Goal: Navigation & Orientation: Find specific page/section

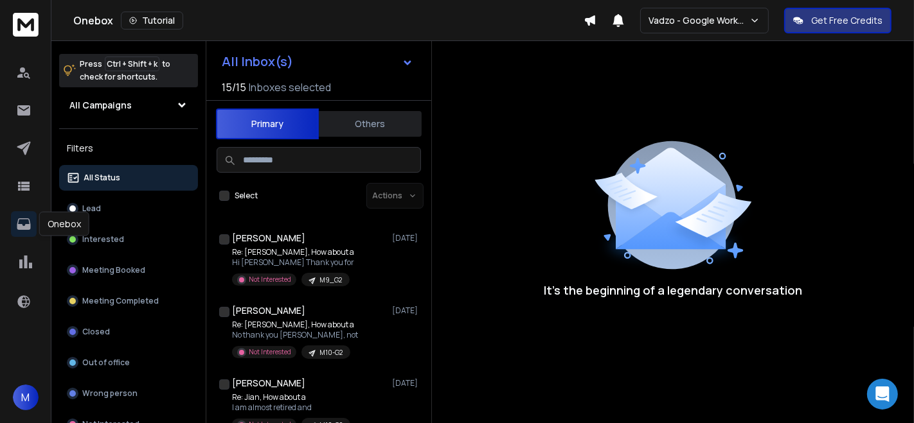
click at [31, 224] on icon at bounding box center [23, 224] width 15 height 15
click at [375, 118] on button "Others" at bounding box center [370, 124] width 103 height 28
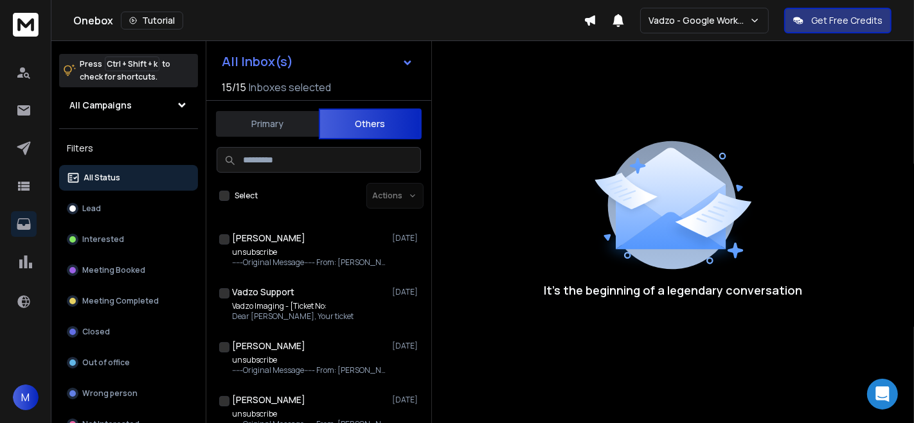
click at [267, 114] on button "Primary" at bounding box center [267, 124] width 103 height 28
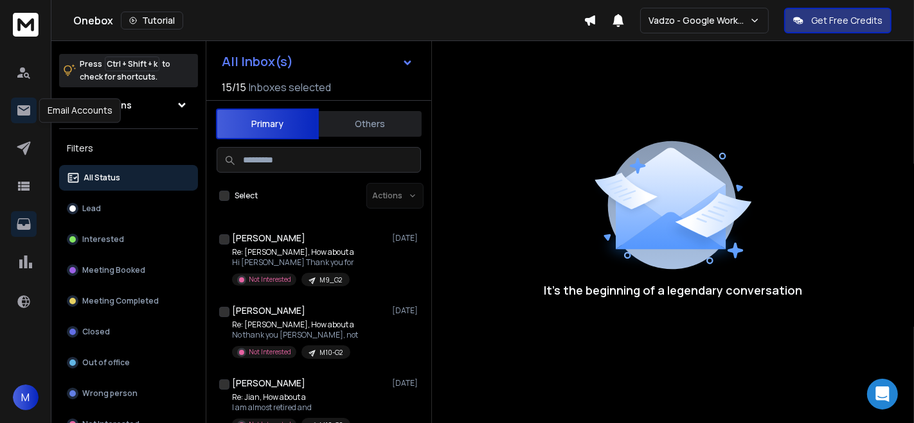
click at [33, 104] on link at bounding box center [24, 111] width 26 height 26
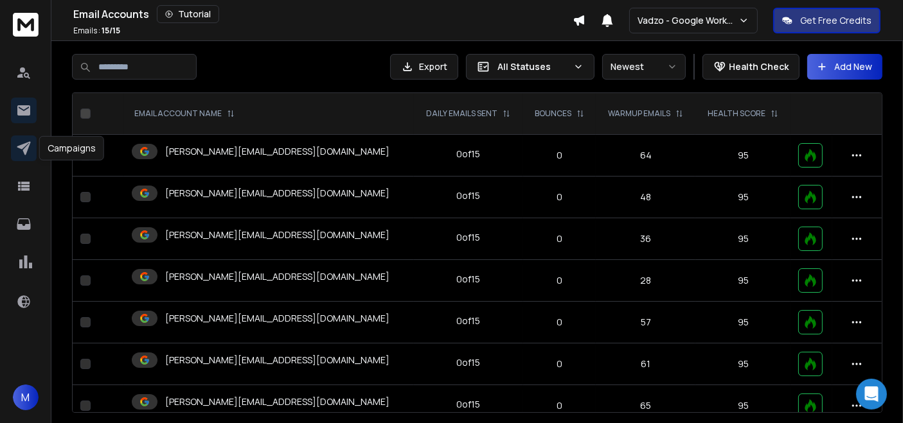
click at [21, 157] on link at bounding box center [24, 149] width 26 height 26
